Goal: Communication & Community: Answer question/provide support

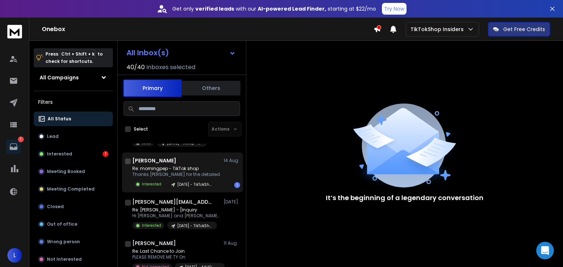
scroll to position [37, 0]
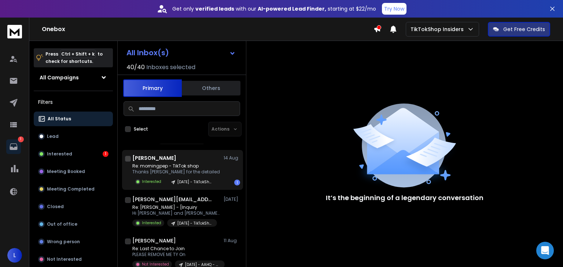
click at [182, 162] on div "Sam Spielman 14 Aug Re: morningpep - TikTok shop Thanks Ivan for the detailed I…" at bounding box center [186, 170] width 108 height 31
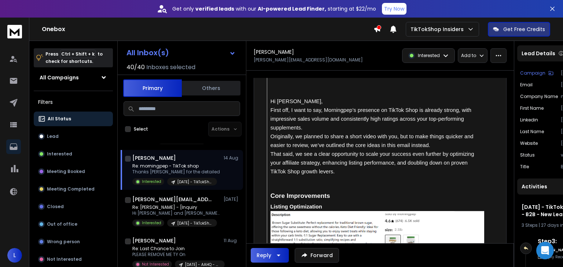
scroll to position [440, 0]
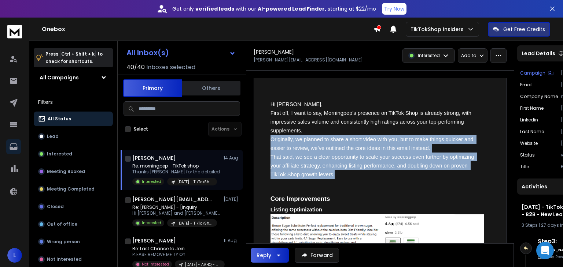
drag, startPoint x: 271, startPoint y: 140, endPoint x: 362, endPoint y: 178, distance: 99.1
copy b "Originally, we planned to share a short video with you, but to make things quic…"
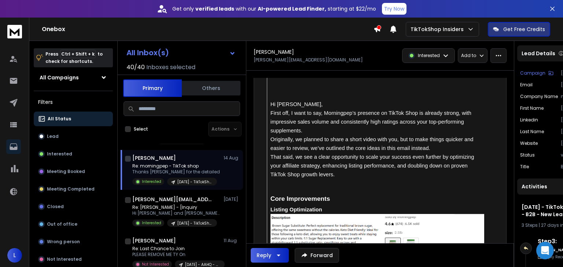
click at [291, 112] on span "First off, I want to say, Morningpep’s presence on TikTok Shop is already stron…" at bounding box center [371, 121] width 202 height 23
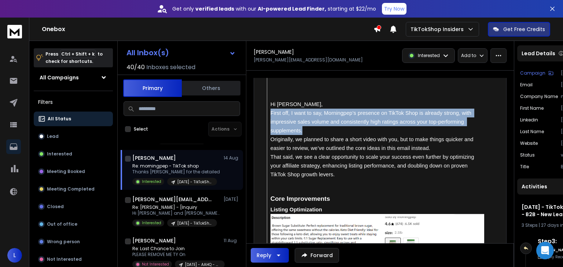
drag, startPoint x: 271, startPoint y: 113, endPoint x: 324, endPoint y: 126, distance: 54.5
click at [324, 126] on div "First off, I want to say, Morningpep’s presence on TikTok Shop is already stron…" at bounding box center [374, 122] width 208 height 26
click at [302, 128] on div "First off, I want to say, Morningpep’s presence on TikTok Shop is already stron…" at bounding box center [374, 122] width 208 height 26
drag, startPoint x: 270, startPoint y: 112, endPoint x: 302, endPoint y: 130, distance: 36.4
click at [302, 130] on div "First off, I want to say, Morningpep’s presence on TikTok Shop is already stron…" at bounding box center [374, 122] width 208 height 26
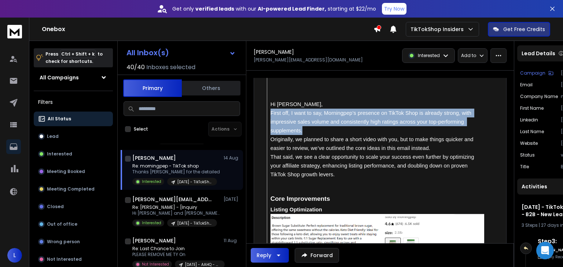
copy span "First off, I want to say, Morningpep’s presence on TikTok Shop is already stron…"
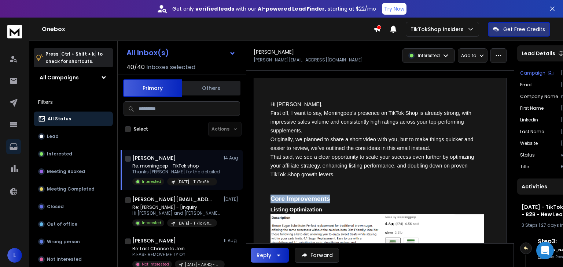
drag, startPoint x: 328, startPoint y: 198, endPoint x: 271, endPoint y: 200, distance: 57.2
click at [271, 200] on span "Core Improvements" at bounding box center [300, 198] width 60 height 7
copy span "Core Improvements"
click at [164, 108] on input at bounding box center [181, 108] width 116 height 15
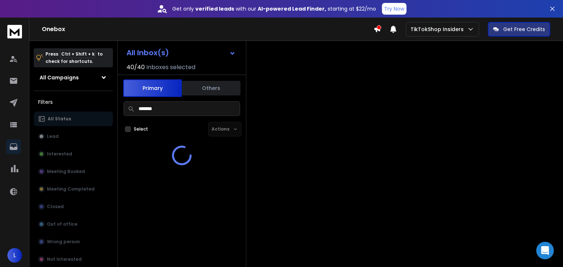
scroll to position [0, 0]
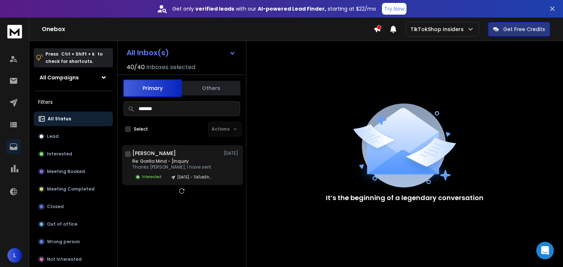
type input "*******"
click at [175, 152] on h1 "[PERSON_NAME]" at bounding box center [154, 153] width 44 height 7
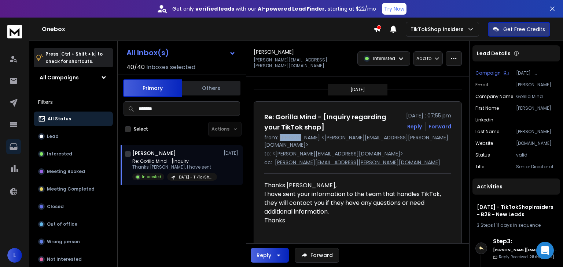
drag, startPoint x: 279, startPoint y: 131, endPoint x: 300, endPoint y: 131, distance: 20.9
click at [300, 134] on p "from: Anthony Lawrence <anthony.lawrence@gorillamind.com>" at bounding box center [357, 141] width 187 height 15
copy p "Anthony"
click at [150, 86] on button "Primary" at bounding box center [152, 88] width 59 height 18
drag, startPoint x: 167, startPoint y: 111, endPoint x: 121, endPoint y: 111, distance: 46.5
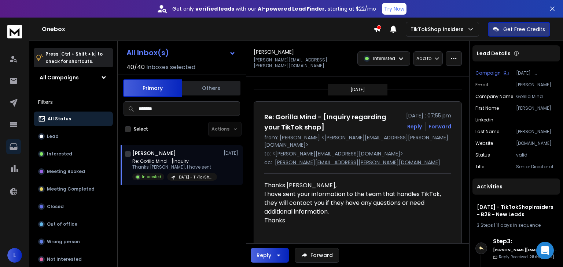
click at [128, 109] on div "*******" at bounding box center [181, 108] width 116 height 15
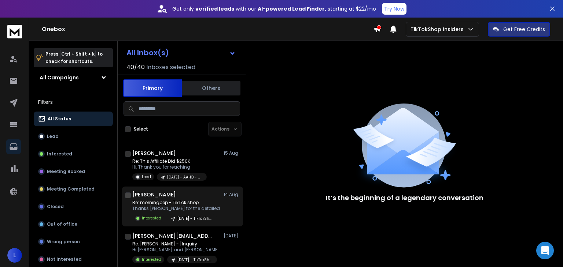
click at [198, 196] on div "Sam Spielman 14 Aug" at bounding box center [186, 194] width 108 height 7
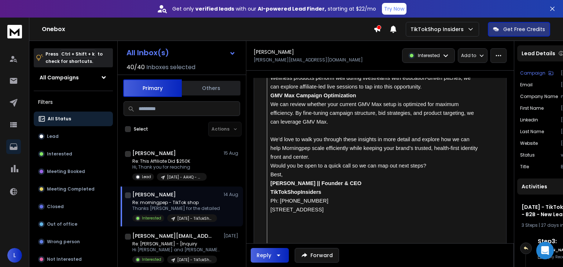
scroll to position [1245, 0]
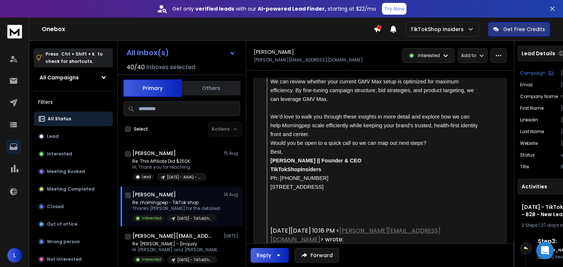
drag, startPoint x: 355, startPoint y: 186, endPoint x: 268, endPoint y: 152, distance: 93.3
click at [268, 152] on blockquote "Hi Sam, First off, I want to say, Morningpep’s presence on TikTok Shop is alrea…" at bounding box center [372, 110] width 211 height 1703
copy b "Best, Ivan B. || Founder & CEO TikTokShopInsiders Ph: (858)-231-3535 750 B Stre…"
click at [178, 112] on input at bounding box center [181, 108] width 116 height 15
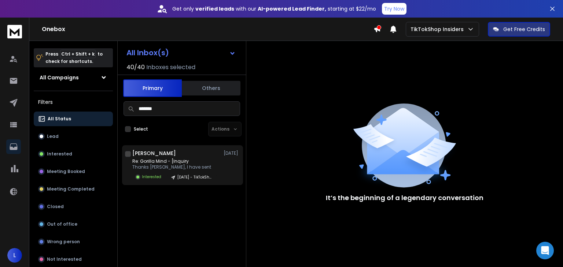
type input "*******"
click at [202, 159] on p "Re: Gorilla Mind - [Inquiry" at bounding box center [174, 162] width 85 height 6
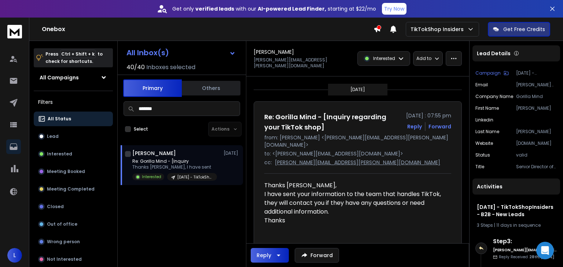
click at [266, 257] on div "Reply" at bounding box center [263, 255] width 15 height 7
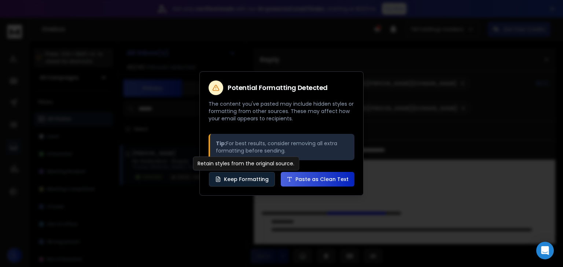
click at [260, 182] on button "Keep Formatting" at bounding box center [242, 179] width 66 height 15
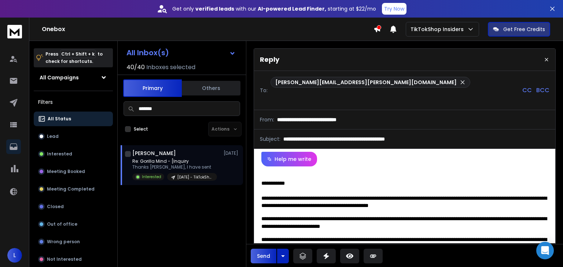
click at [260, 207] on div "**********" at bounding box center [403, 205] width 299 height 77
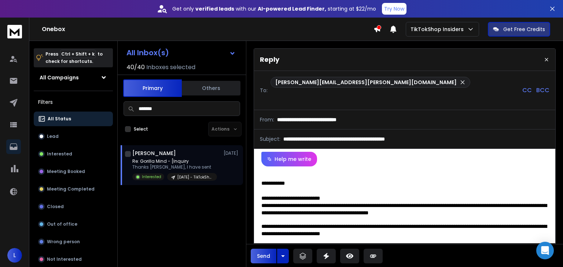
click at [320, 196] on span "**********" at bounding box center [290, 198] width 59 height 5
drag, startPoint x: 332, startPoint y: 184, endPoint x: 308, endPoint y: 185, distance: 24.2
click at [308, 185] on p "**********" at bounding box center [403, 198] width 285 height 37
click at [316, 203] on span "**********" at bounding box center [403, 209] width 285 height 12
drag, startPoint x: 323, startPoint y: 185, endPoint x: 288, endPoint y: 185, distance: 35.5
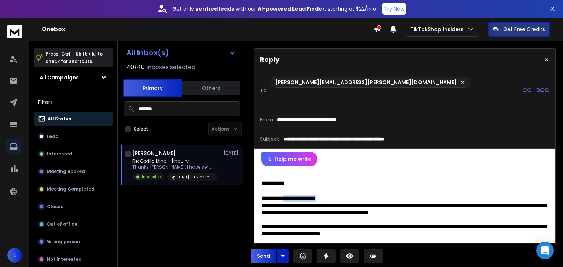
click at [288, 185] on p "**********" at bounding box center [403, 198] width 285 height 37
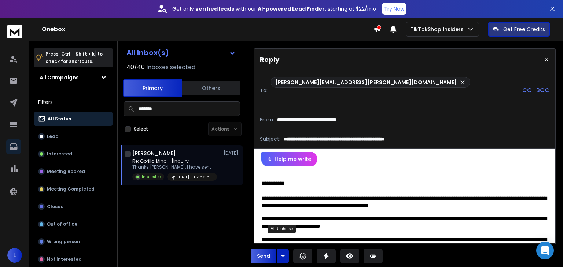
click at [267, 253] on button "Send" at bounding box center [264, 256] width 26 height 15
